Goal: Task Accomplishment & Management: Manage account settings

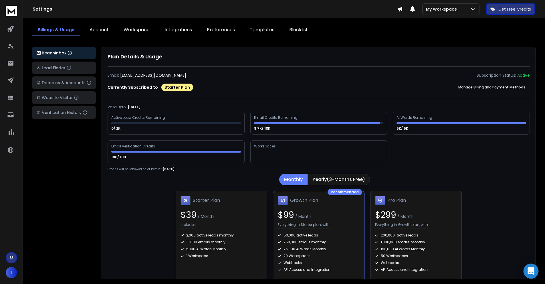
click at [536, 267] on div "Open Intercom Messenger" at bounding box center [531, 271] width 15 height 15
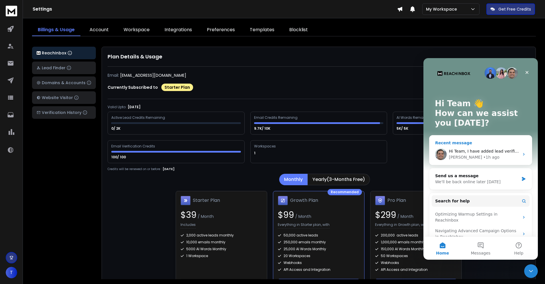
click at [487, 154] on div "Raj • 1h ago" at bounding box center [484, 157] width 70 height 6
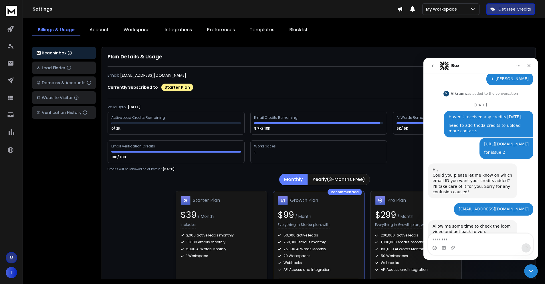
scroll to position [649, 0]
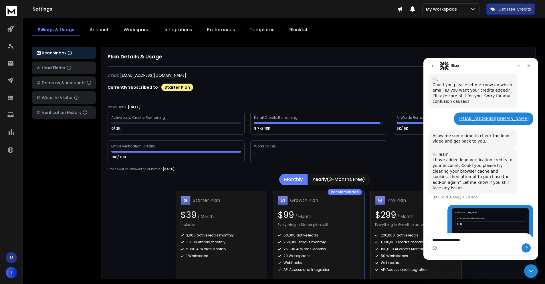
type textarea "**********"
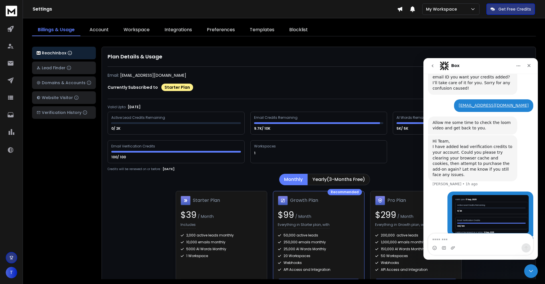
click at [152, 119] on div "Active Lead Credits Remaining" at bounding box center [138, 117] width 55 height 5
copy div "Active Lead Credits Remaining"
click at [450, 237] on textarea "Message…" at bounding box center [480, 238] width 105 height 10
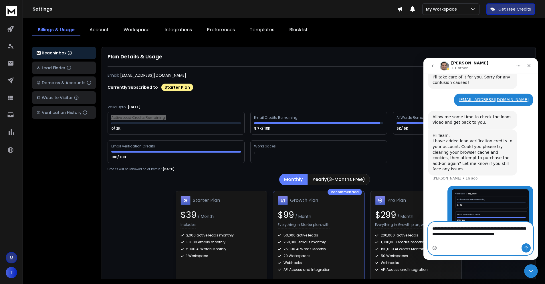
scroll to position [674, 0]
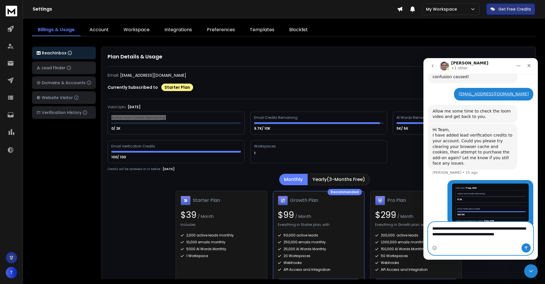
type textarea "**********"
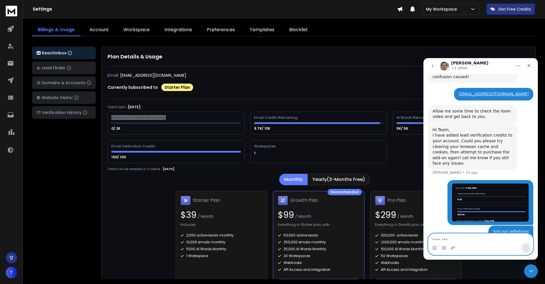
scroll to position [686, 0]
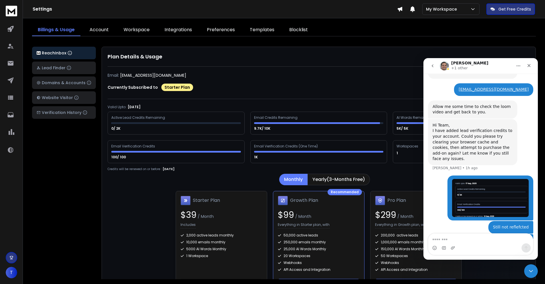
scroll to position [686, 0]
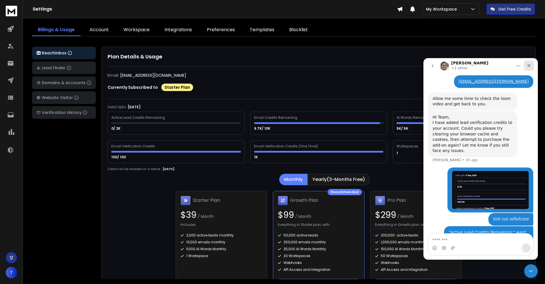
click at [532, 69] on div "Close" at bounding box center [529, 65] width 10 height 10
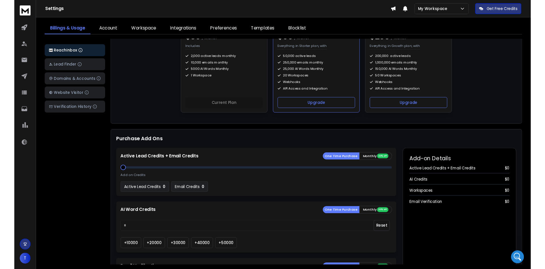
scroll to position [281, 0]
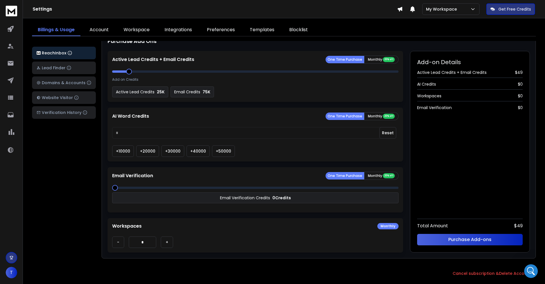
click at [126, 74] on span at bounding box center [129, 72] width 6 height 6
click at [481, 237] on button "Purchase Add-ons" at bounding box center [470, 239] width 106 height 11
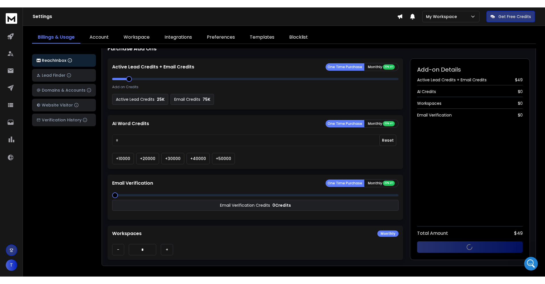
scroll to position [701, 0]
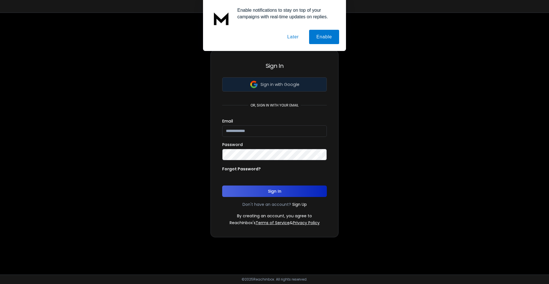
click at [252, 88] on icon at bounding box center [254, 84] width 9 height 9
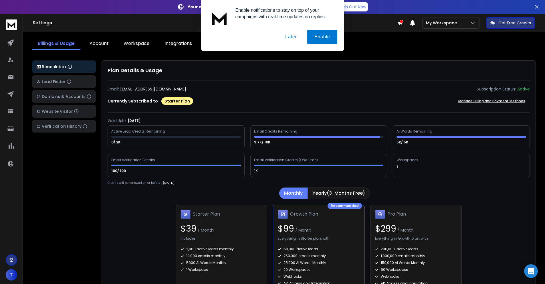
click at [298, 37] on button "Later" at bounding box center [291, 37] width 26 height 14
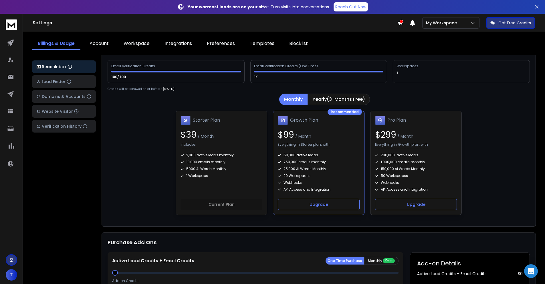
scroll to position [277, 0]
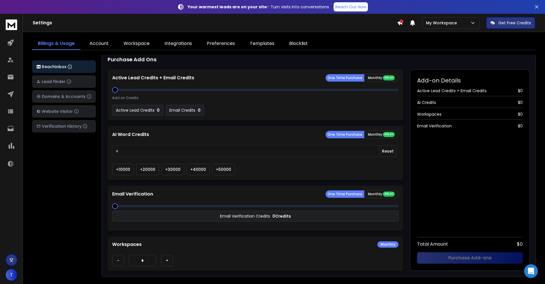
click at [117, 89] on span at bounding box center [115, 90] width 6 height 6
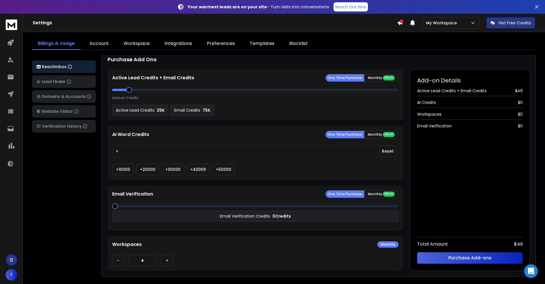
click at [126, 90] on span at bounding box center [129, 90] width 6 height 6
click at [489, 259] on button "Purchase Add-ons" at bounding box center [470, 257] width 106 height 11
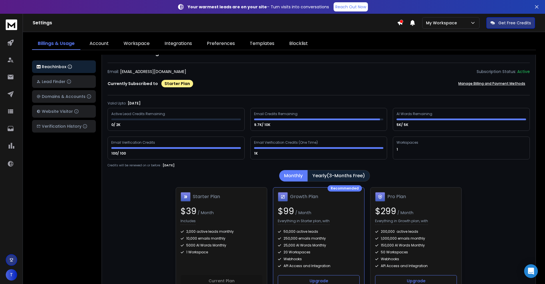
scroll to position [0, 0]
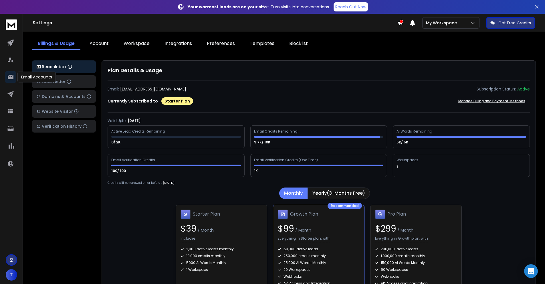
click at [12, 76] on icon at bounding box center [10, 77] width 7 height 7
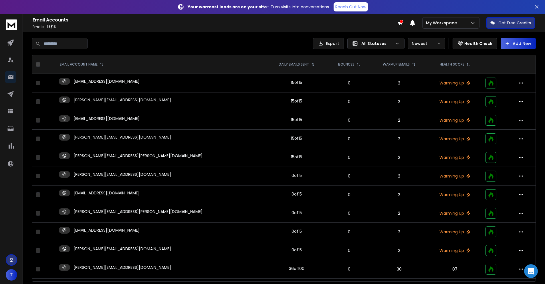
click at [515, 86] on button at bounding box center [521, 83] width 22 height 10
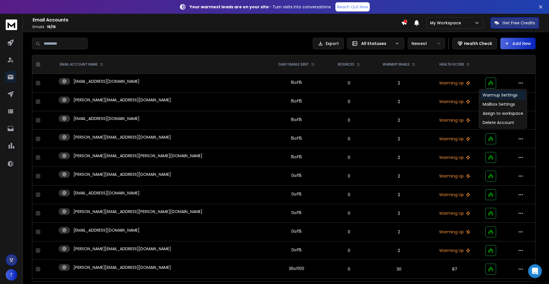
click at [500, 97] on div "Warmup Settings" at bounding box center [503, 94] width 45 height 9
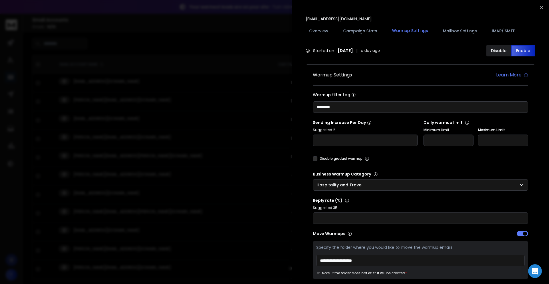
click at [452, 29] on button "Mailbox Settings" at bounding box center [460, 31] width 41 height 13
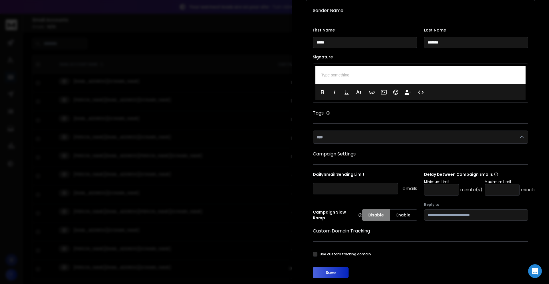
scroll to position [63, 0]
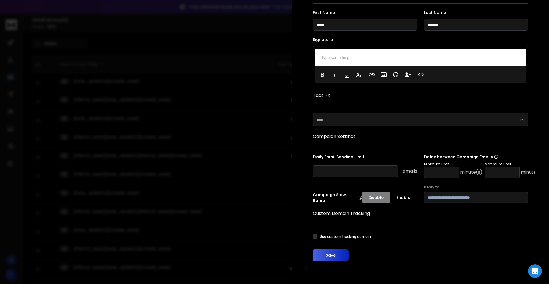
click at [335, 165] on input "**" at bounding box center [355, 170] width 85 height 11
type input "***"
click at [337, 250] on button "Save" at bounding box center [331, 254] width 36 height 11
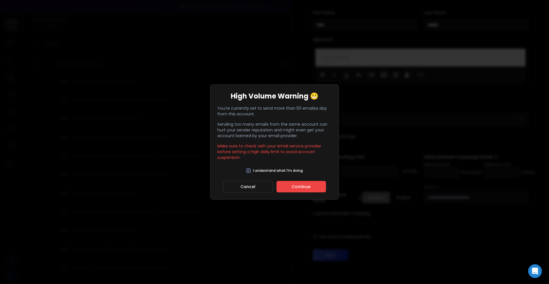
click at [249, 171] on button "I understand what I'm doing" at bounding box center [248, 170] width 5 height 5
click at [308, 186] on button "Continue" at bounding box center [301, 186] width 49 height 11
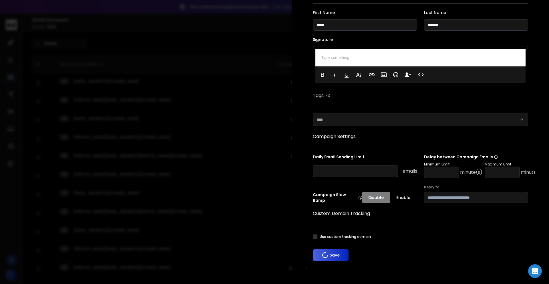
scroll to position [0, 0]
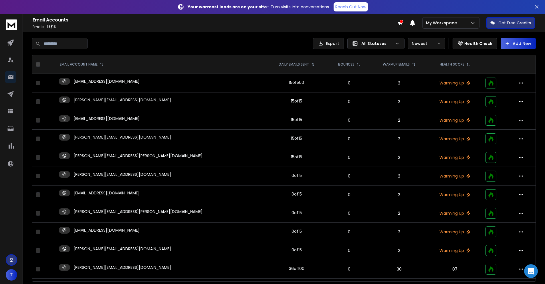
click at [519, 101] on icon at bounding box center [521, 101] width 4 height 1
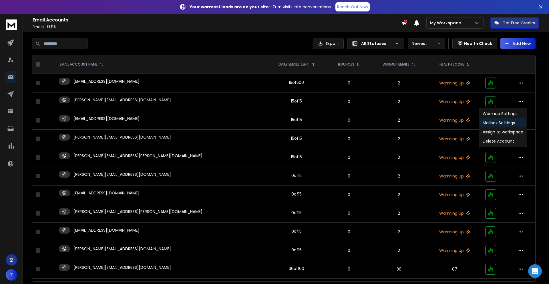
click at [496, 122] on div "Mailbox Settings" at bounding box center [503, 122] width 45 height 9
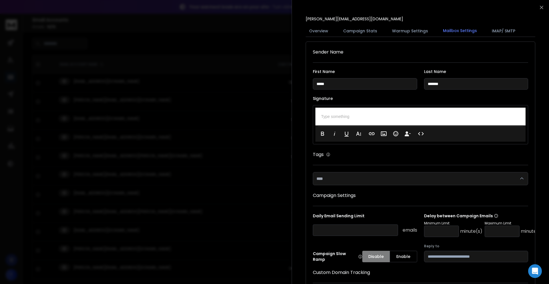
click at [340, 232] on input "**" at bounding box center [355, 229] width 85 height 11
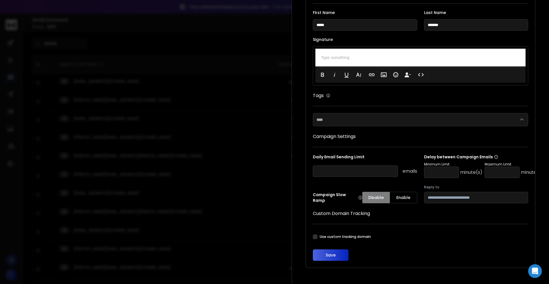
type input "***"
click at [335, 249] on button "Save" at bounding box center [331, 254] width 36 height 11
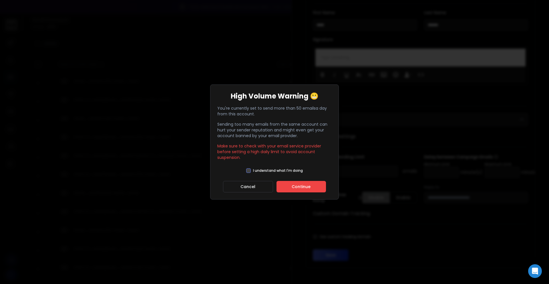
click at [290, 171] on label "I understand what I'm doing" at bounding box center [278, 170] width 50 height 5
click at [250, 171] on button "I understand what I'm doing" at bounding box center [248, 170] width 5 height 5
click at [292, 185] on button "Continue" at bounding box center [301, 186] width 49 height 11
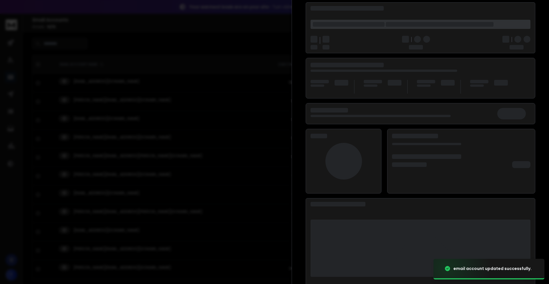
scroll to position [13, 0]
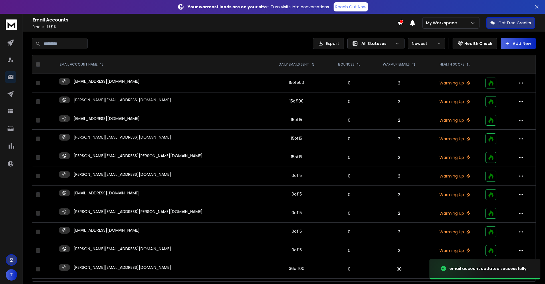
click at [510, 119] on button at bounding box center [521, 120] width 22 height 10
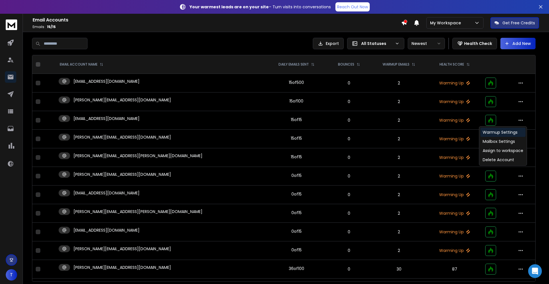
click at [497, 133] on div "Warmup Settings" at bounding box center [503, 132] width 45 height 9
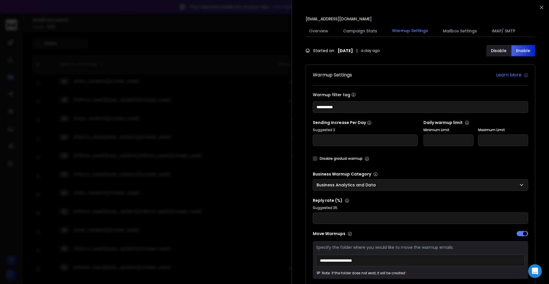
click at [454, 30] on button "Mailbox Settings" at bounding box center [460, 31] width 41 height 13
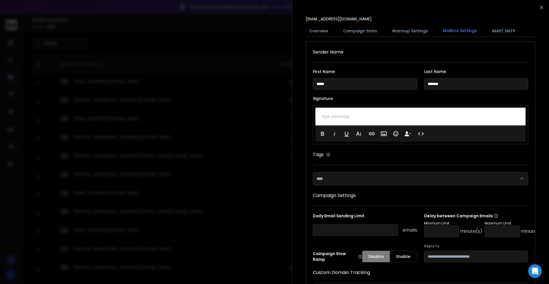
drag, startPoint x: 332, startPoint y: 228, endPoint x: 280, endPoint y: 227, distance: 52.4
click at [280, 227] on body "Your warmest leads are on your site – Turn visits into conversations Reach Out …" at bounding box center [272, 142] width 545 height 284
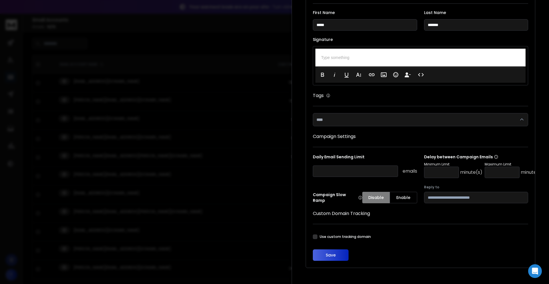
type input "***"
click at [328, 250] on button "Save" at bounding box center [331, 254] width 36 height 11
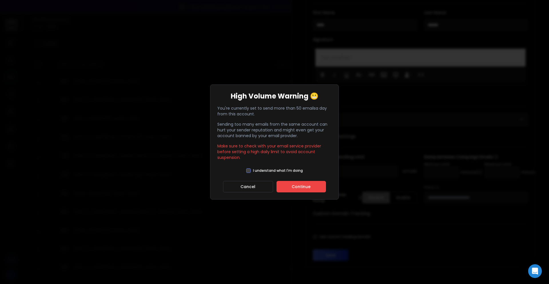
click at [248, 173] on button "I understand what I'm doing" at bounding box center [248, 170] width 5 height 5
click at [291, 186] on button "Continue" at bounding box center [301, 186] width 49 height 11
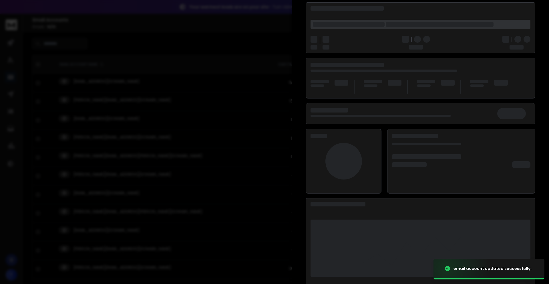
scroll to position [13, 0]
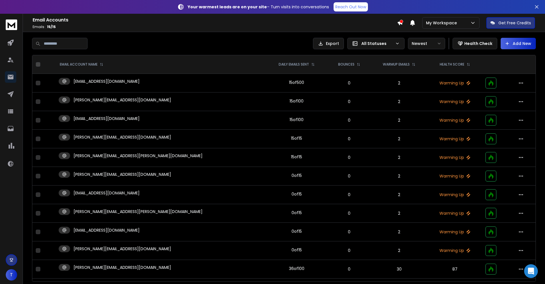
click at [518, 136] on icon at bounding box center [520, 138] width 5 height 5
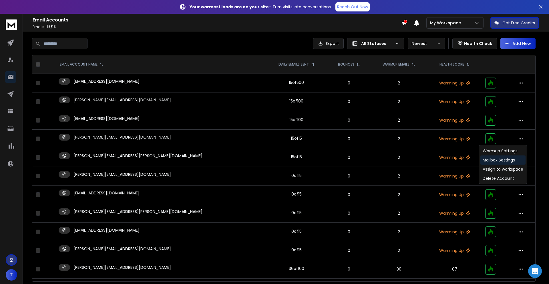
click at [498, 158] on div "Mailbox Settings" at bounding box center [503, 159] width 45 height 9
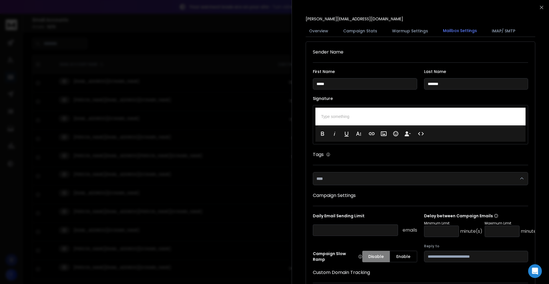
drag, startPoint x: 341, startPoint y: 229, endPoint x: 311, endPoint y: 230, distance: 30.6
click at [311, 230] on div "Sender Name First Name ***** Last Name ******* Signature Type something Clear F…" at bounding box center [421, 183] width 230 height 285
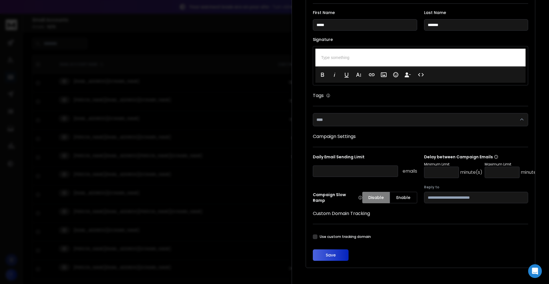
type input "***"
click at [336, 249] on button "Save" at bounding box center [331, 254] width 36 height 11
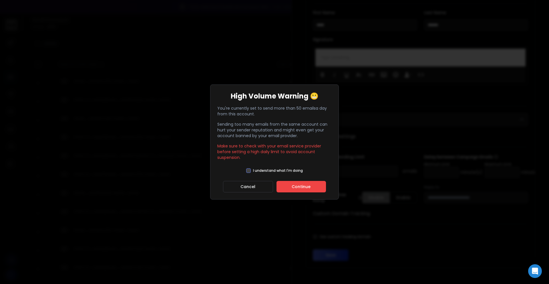
click at [297, 188] on button "Continue" at bounding box center [301, 186] width 49 height 11
click at [240, 173] on div "I understand what I'm doing" at bounding box center [261, 170] width 57 height 5
click at [237, 171] on button "I understand what I'm doing" at bounding box center [235, 170] width 5 height 5
click at [304, 188] on button "Continue" at bounding box center [301, 186] width 49 height 11
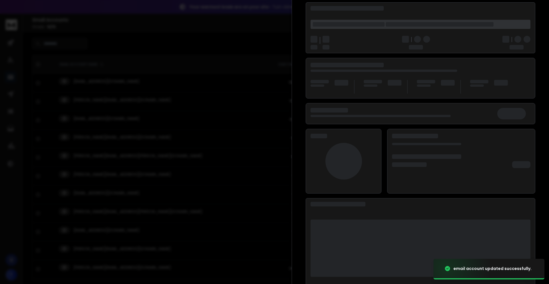
scroll to position [13, 0]
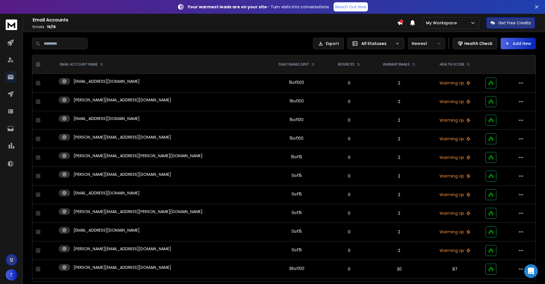
click at [518, 157] on icon at bounding box center [520, 157] width 5 height 5
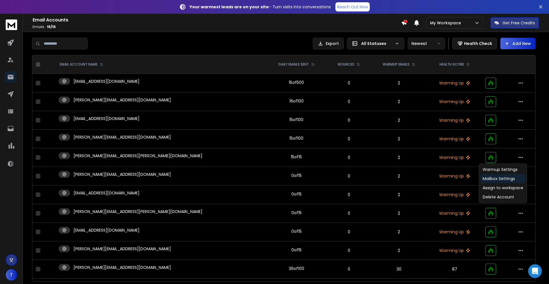
click at [494, 179] on div "Mailbox Settings" at bounding box center [503, 178] width 45 height 9
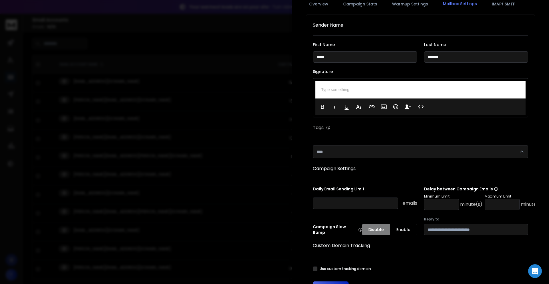
scroll to position [63, 0]
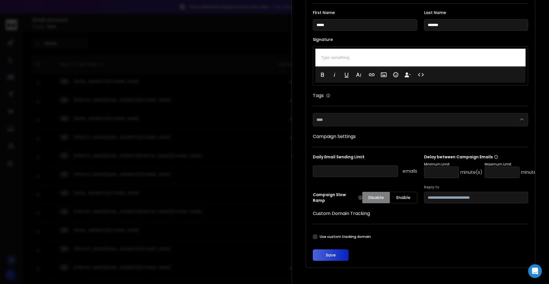
click at [324, 165] on input "**" at bounding box center [355, 170] width 85 height 11
type input "***"
click at [331, 249] on button "Save" at bounding box center [331, 254] width 36 height 11
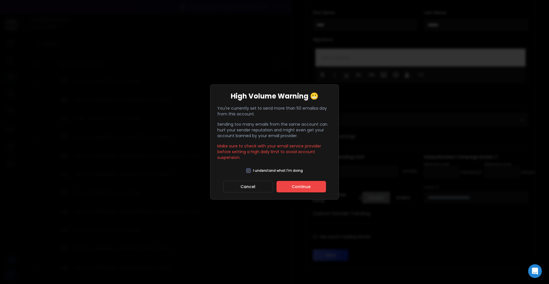
click at [248, 171] on button "I understand what I'm doing" at bounding box center [248, 170] width 5 height 5
click at [302, 188] on button "Continue" at bounding box center [301, 186] width 49 height 11
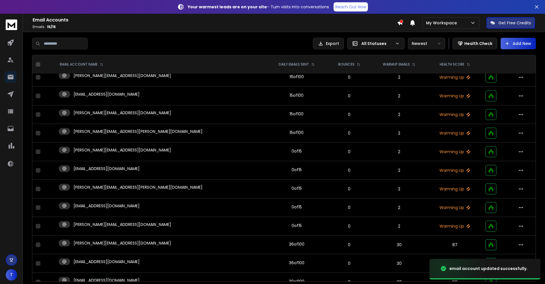
scroll to position [0, 0]
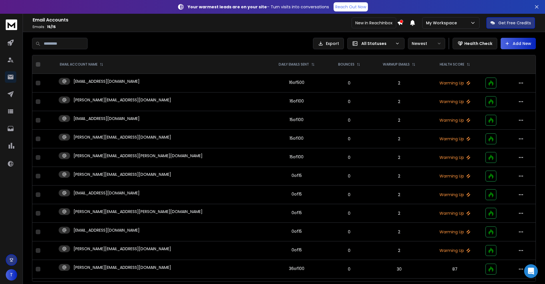
click at [400, 21] on div at bounding box center [401, 21] width 3 height 3
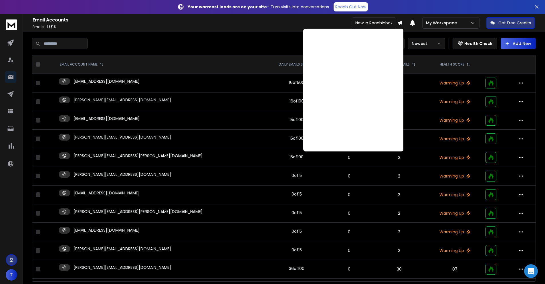
click at [300, 25] on p "Emails : 15 / 15" at bounding box center [215, 27] width 365 height 5
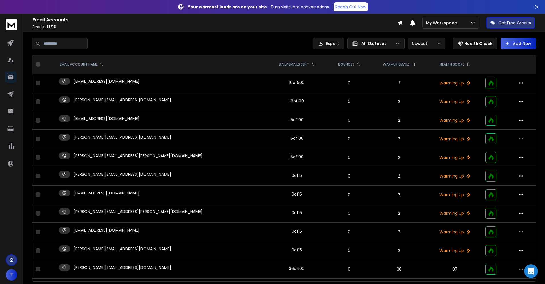
click at [537, 7] on icon at bounding box center [536, 6] width 5 height 5
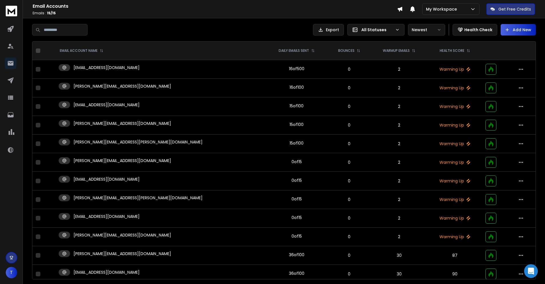
click at [55, 7] on h1 "Email Accounts" at bounding box center [215, 6] width 365 height 7
